Goal: Task Accomplishment & Management: Manage account settings

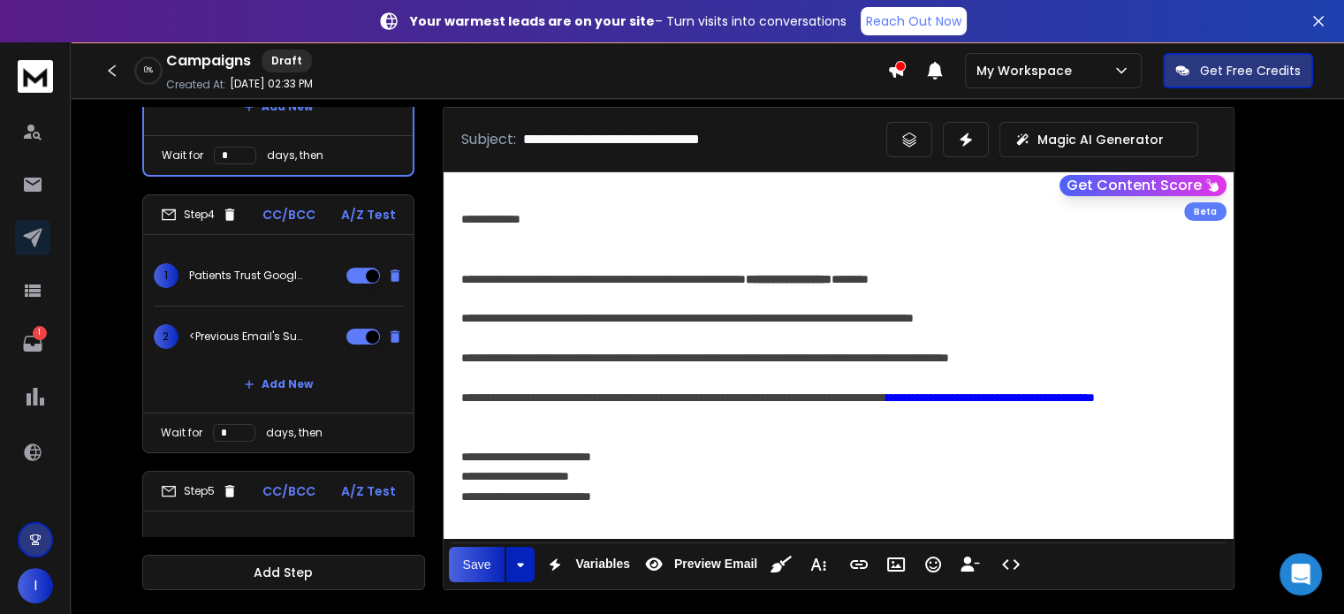
scroll to position [530, 0]
click at [376, 401] on div "1 Patients Trust Google Reviews (Even More Than Referrals) 2 <Previous Email's …" at bounding box center [278, 323] width 270 height 178
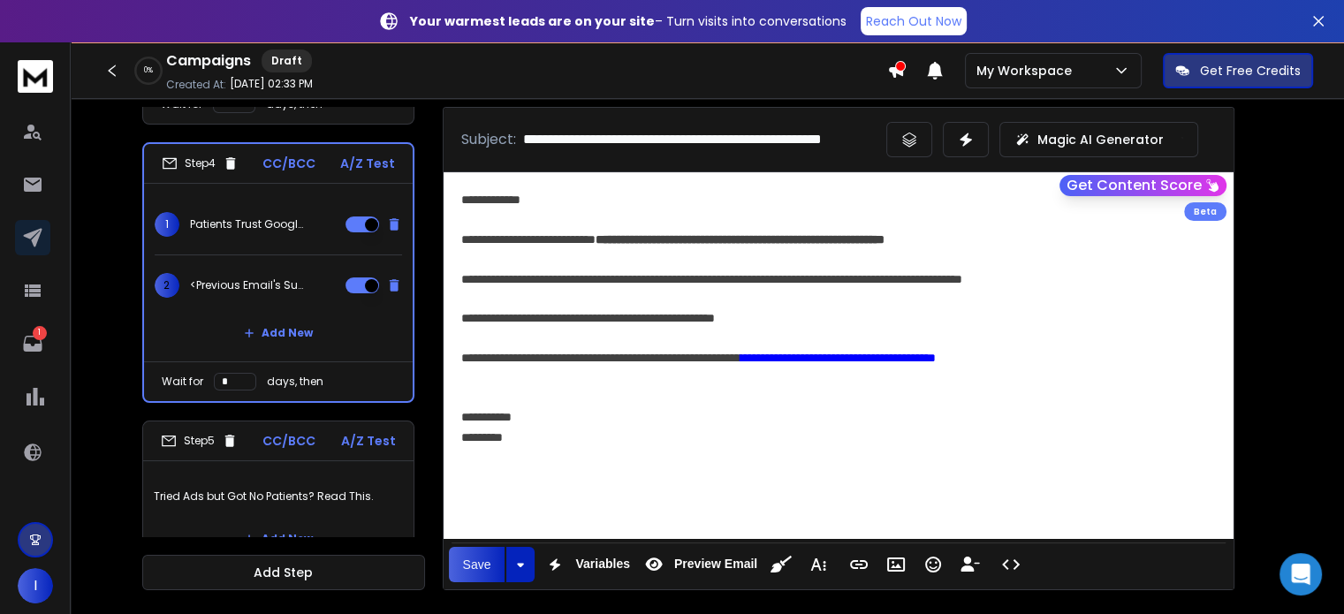
scroll to position [795, 0]
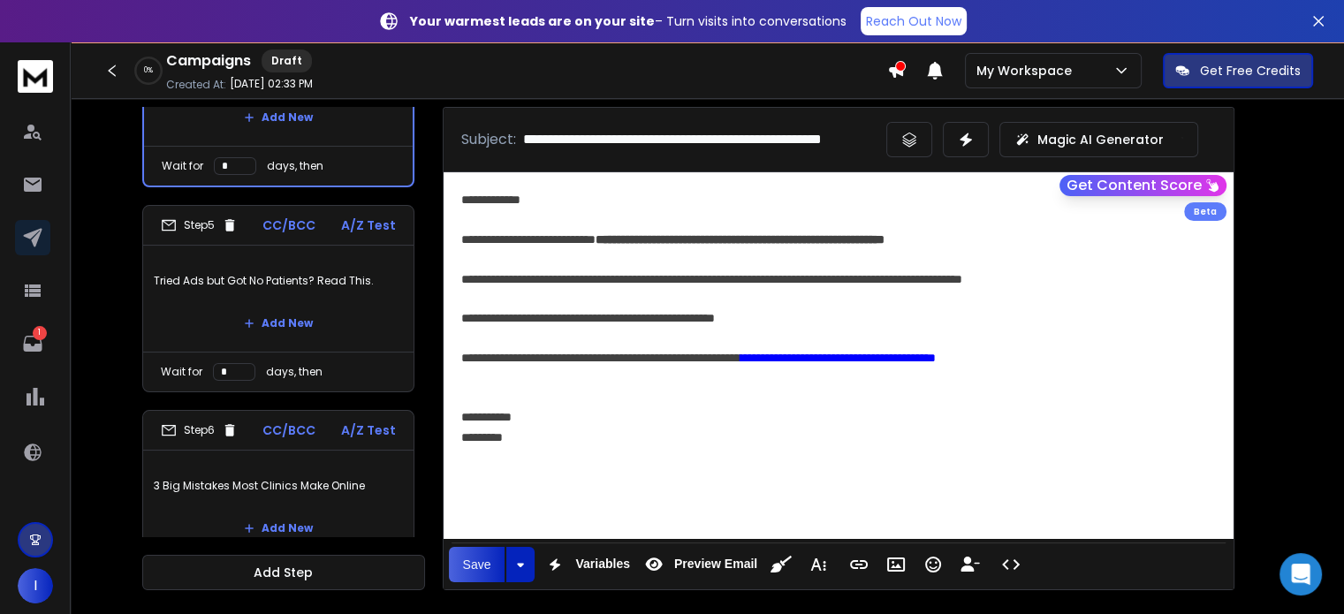
click at [357, 333] on div "Add New" at bounding box center [278, 323] width 249 height 35
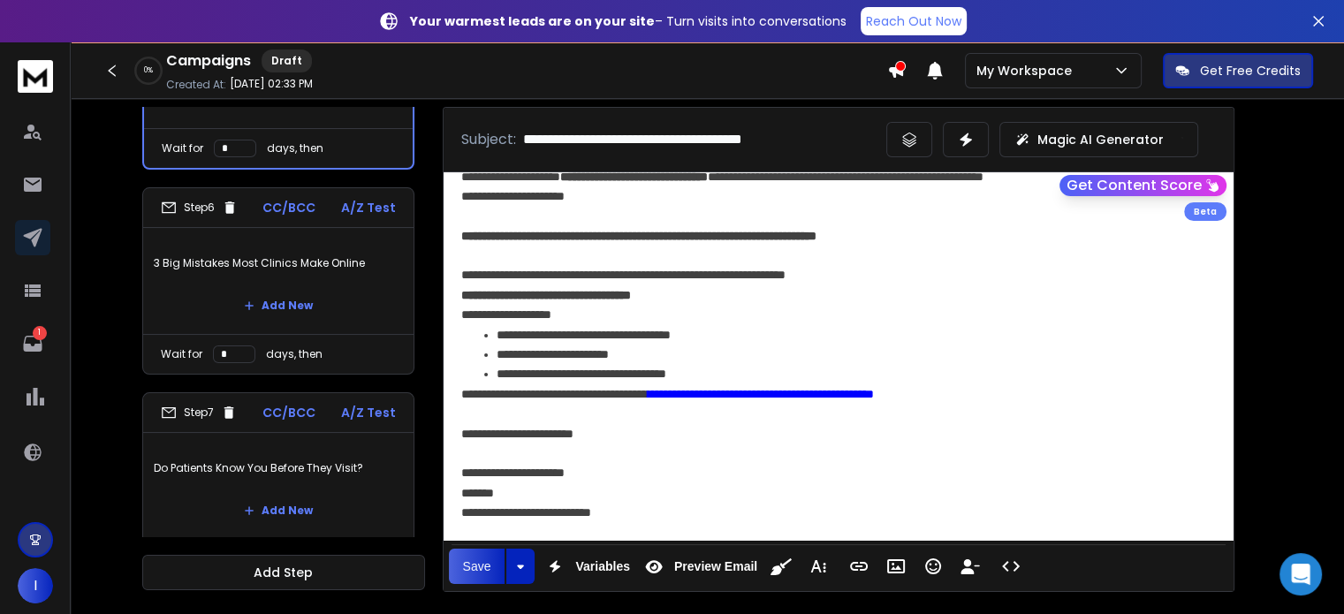
scroll to position [1061, 0]
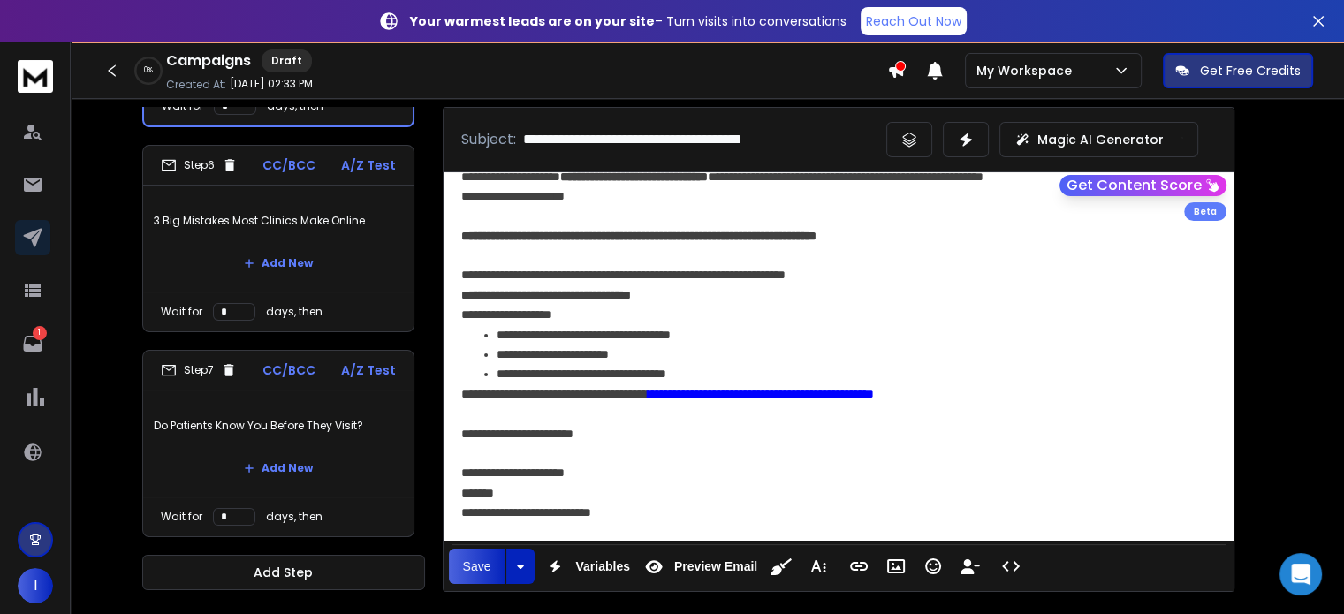
click at [363, 262] on div "Add New" at bounding box center [278, 263] width 249 height 35
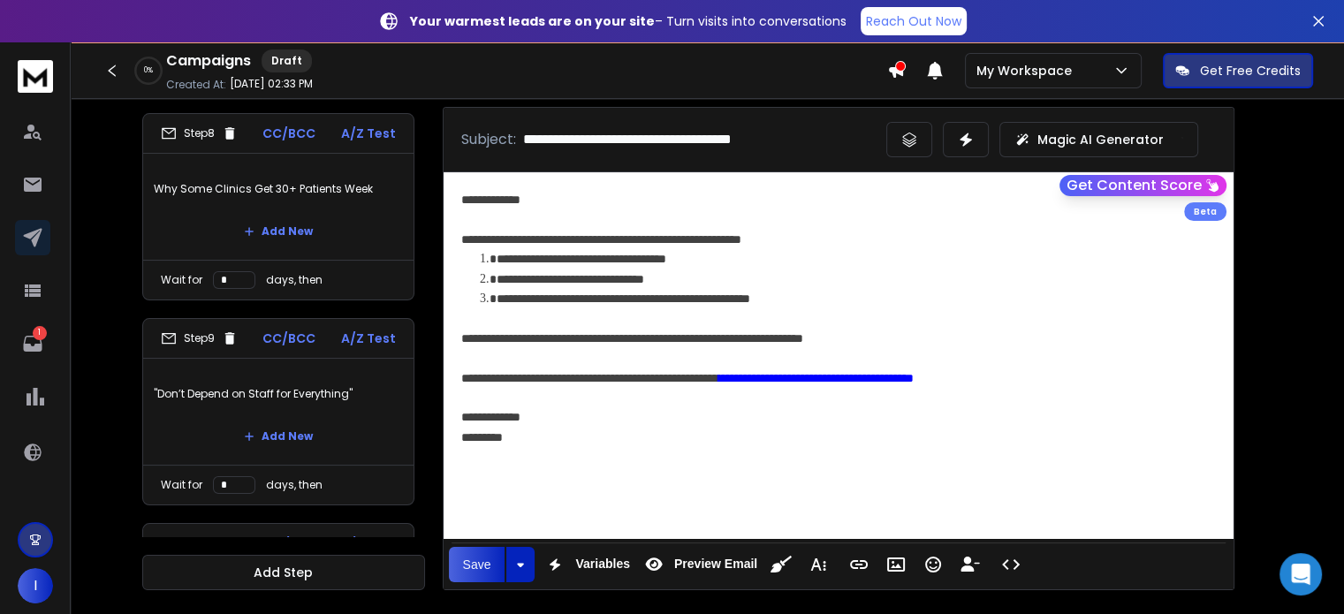
scroll to position [1629, 0]
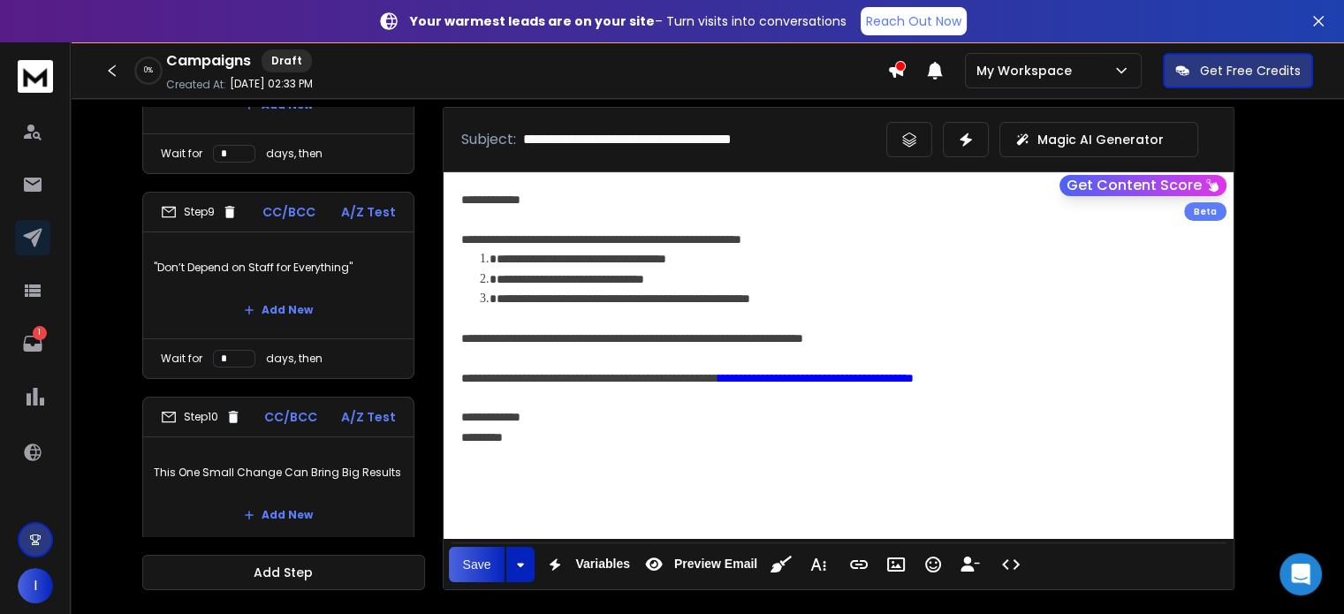
click at [361, 296] on div "Add New" at bounding box center [278, 310] width 249 height 35
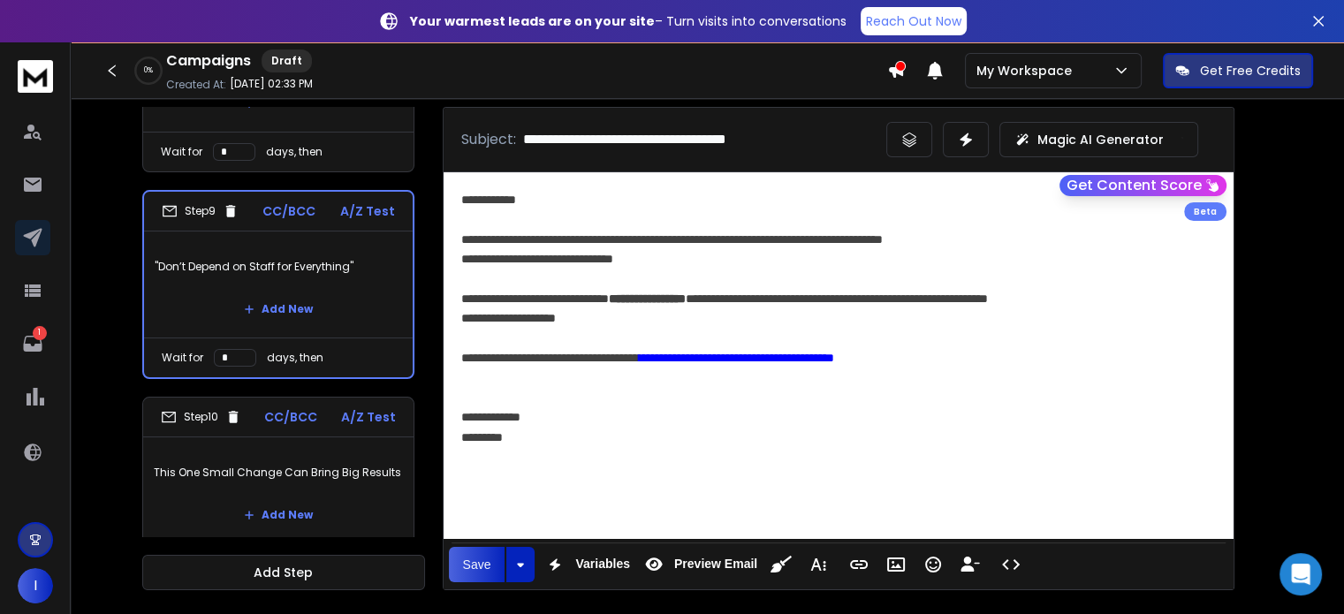
click at [371, 501] on div "Add New" at bounding box center [278, 515] width 249 height 35
type input "**********"
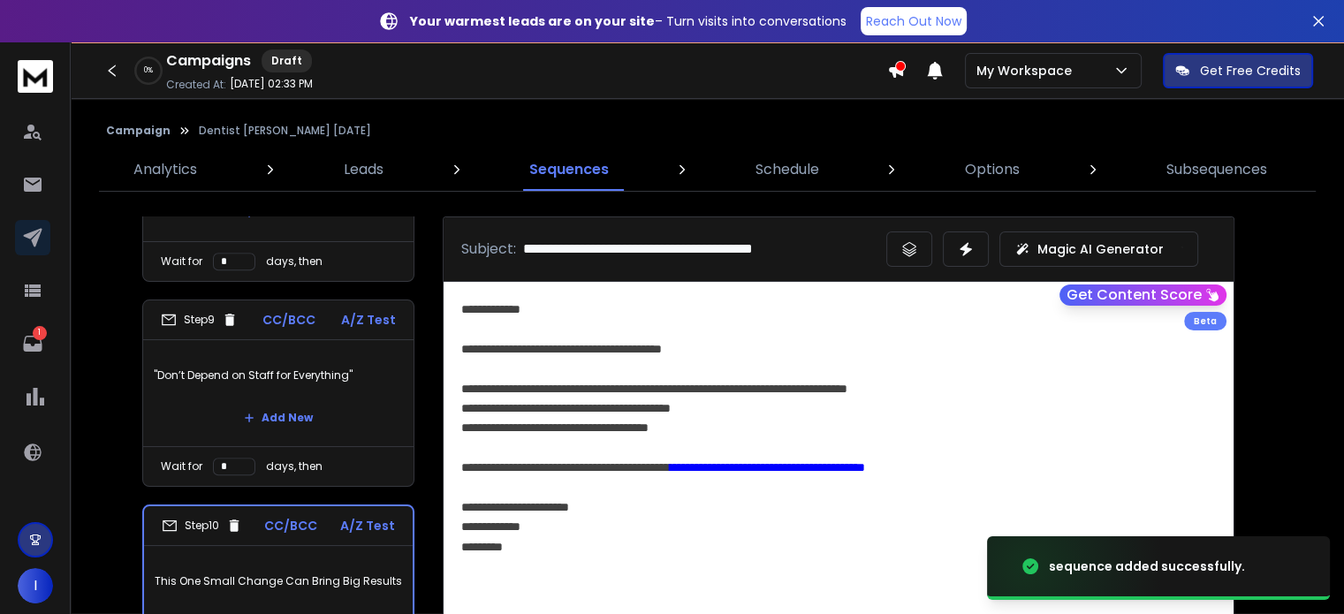
scroll to position [0, 0]
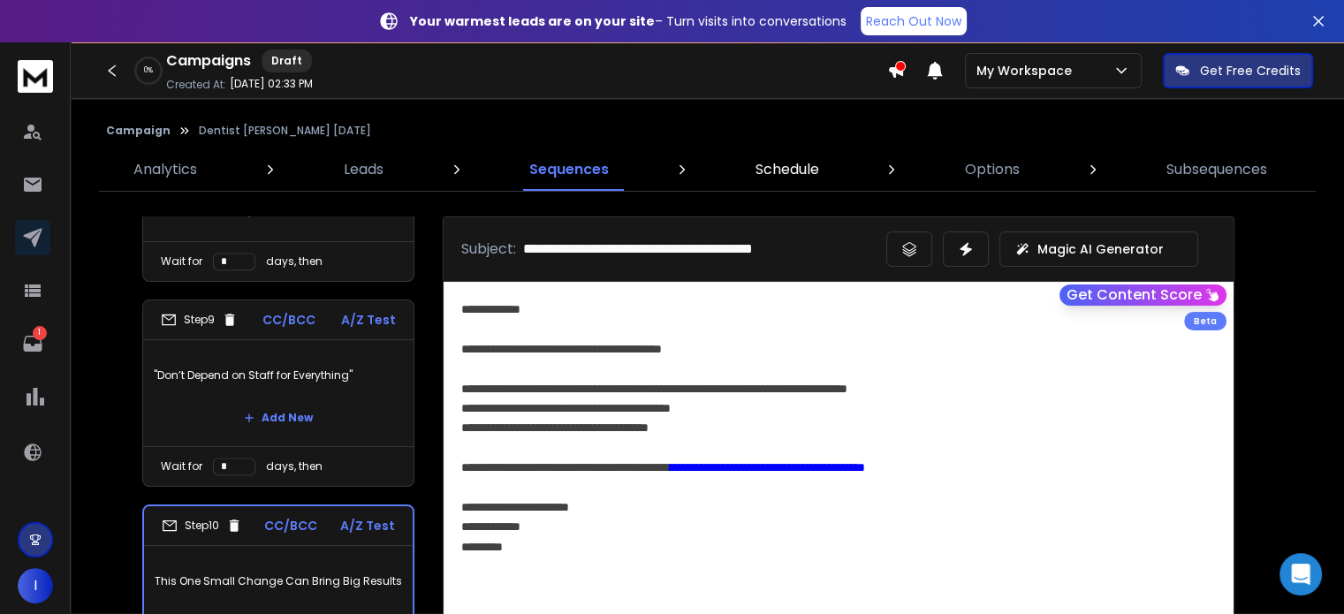
click at [764, 178] on p "Schedule" at bounding box center [788, 169] width 64 height 21
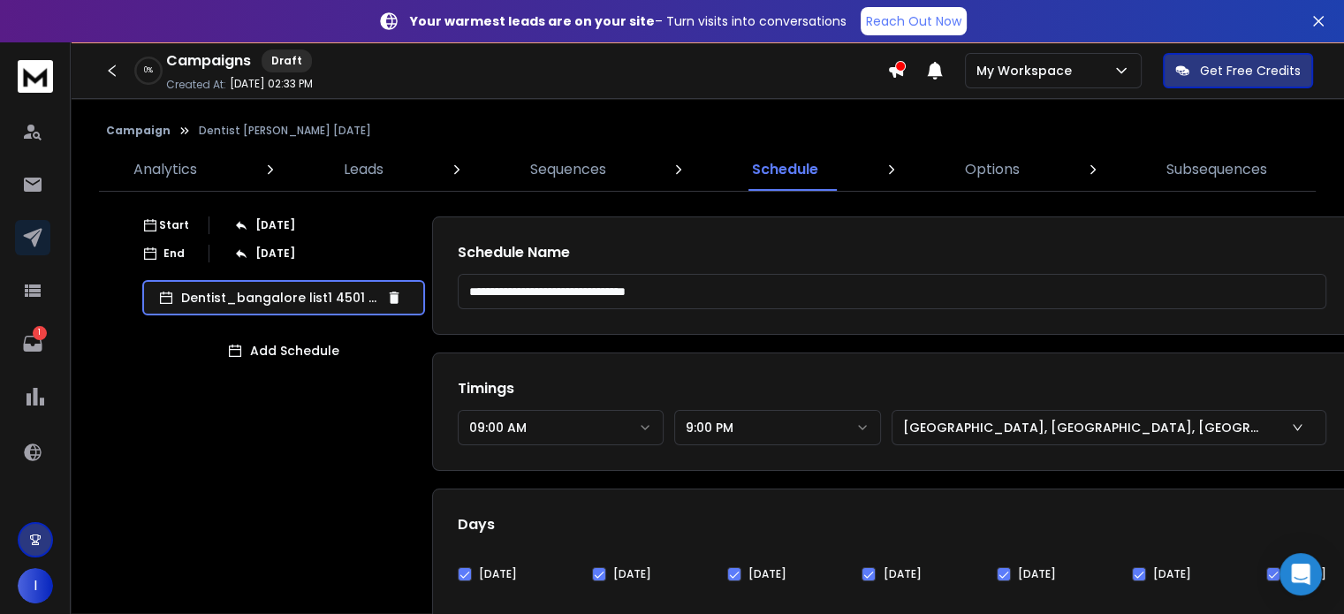
click at [294, 221] on p "[DATE]" at bounding box center [275, 225] width 40 height 14
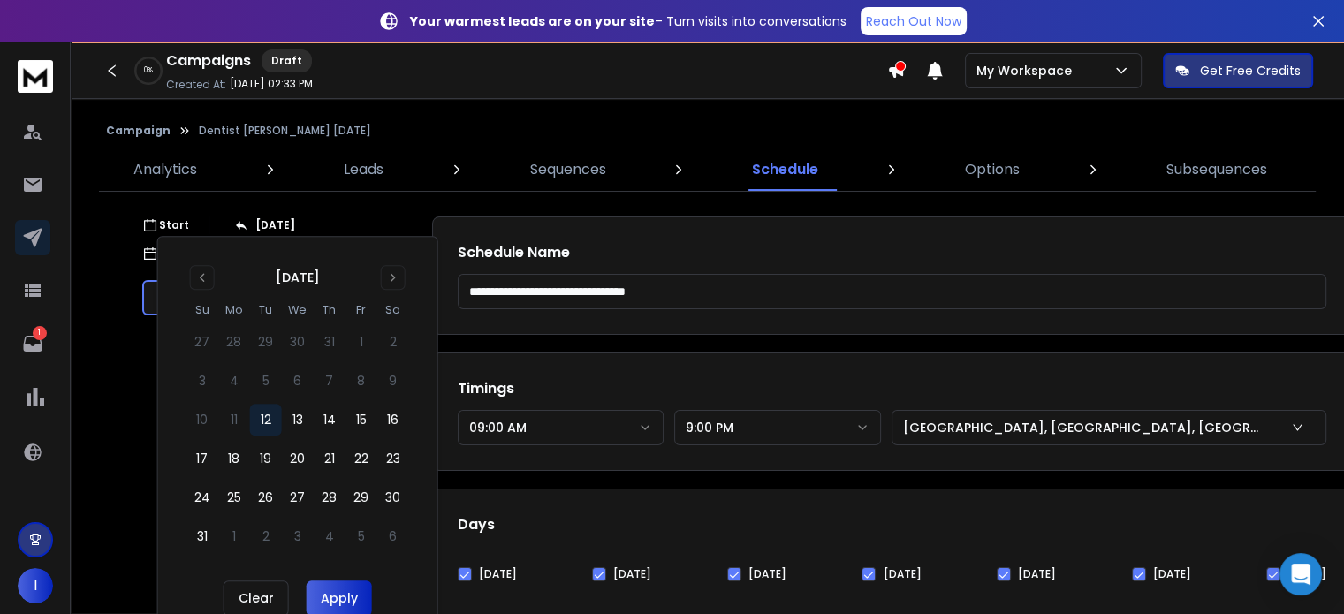
click at [261, 418] on button "12" at bounding box center [266, 420] width 32 height 32
click at [326, 604] on button "Apply" at bounding box center [339, 598] width 65 height 35
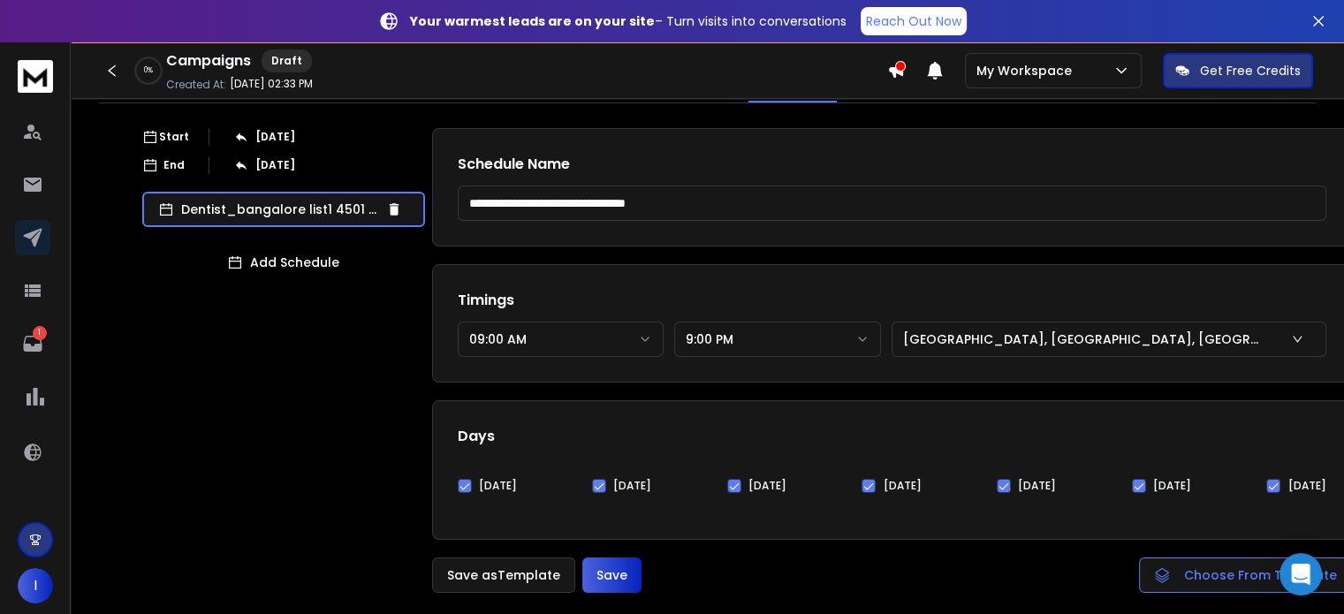
scroll to position [90, 0]
